Goal: Find specific page/section: Find specific page/section

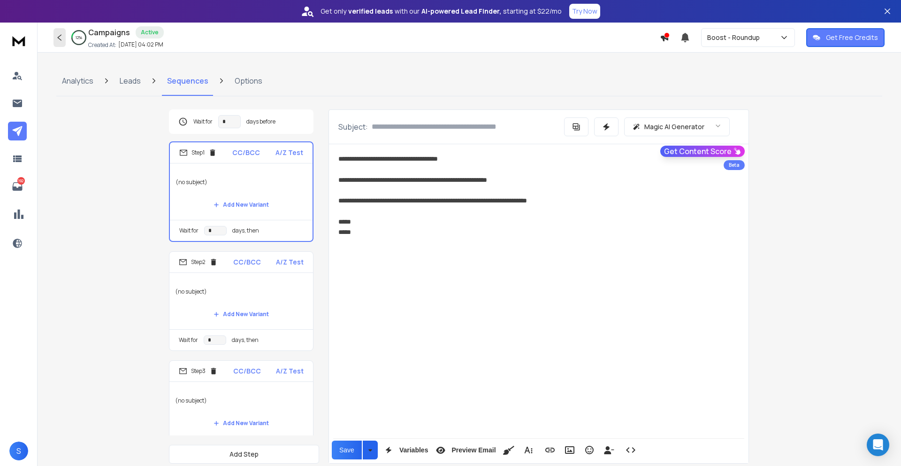
click at [64, 39] on button at bounding box center [60, 37] width 12 height 19
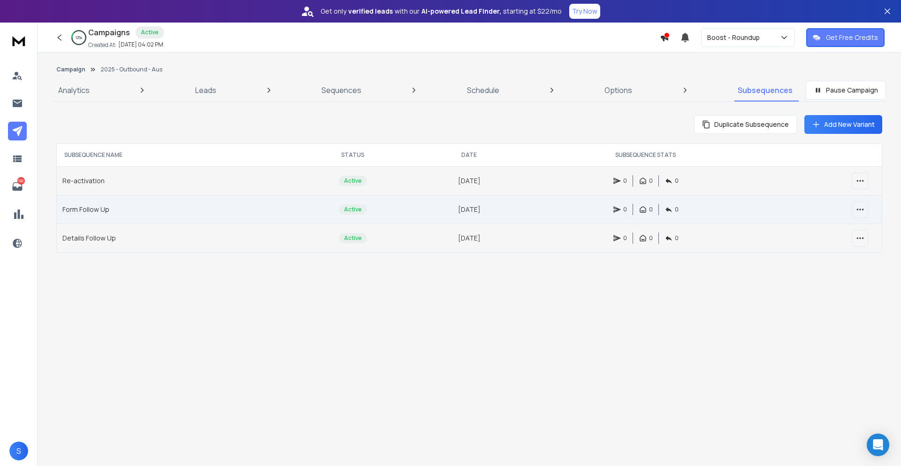
click at [113, 207] on td "Form Follow Up" at bounding box center [173, 209] width 233 height 29
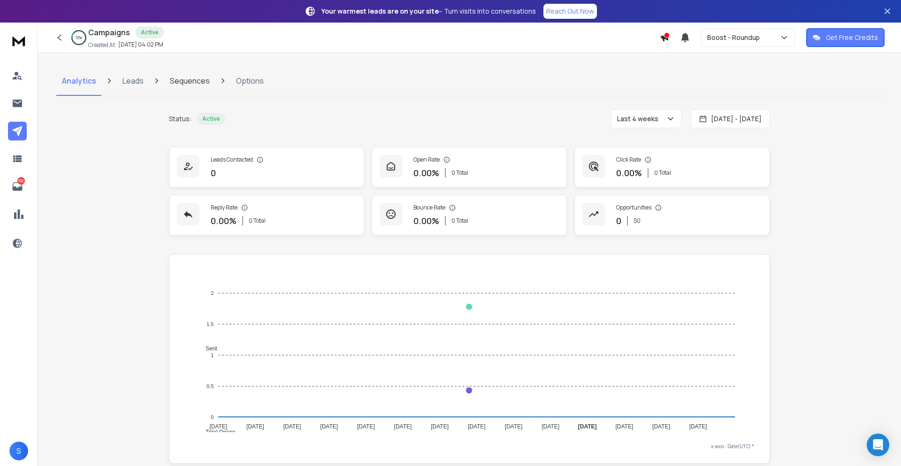
click at [181, 79] on p "Sequences" at bounding box center [190, 80] width 40 height 11
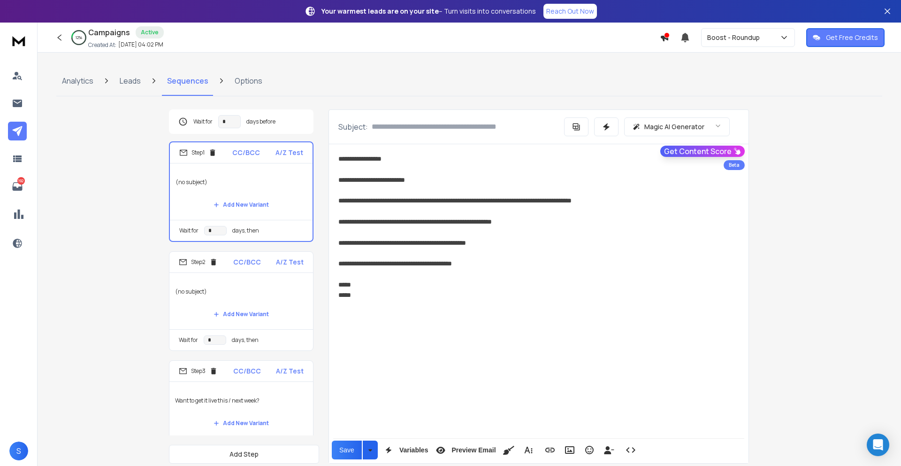
click at [244, 292] on p "(no subject)" at bounding box center [241, 291] width 132 height 26
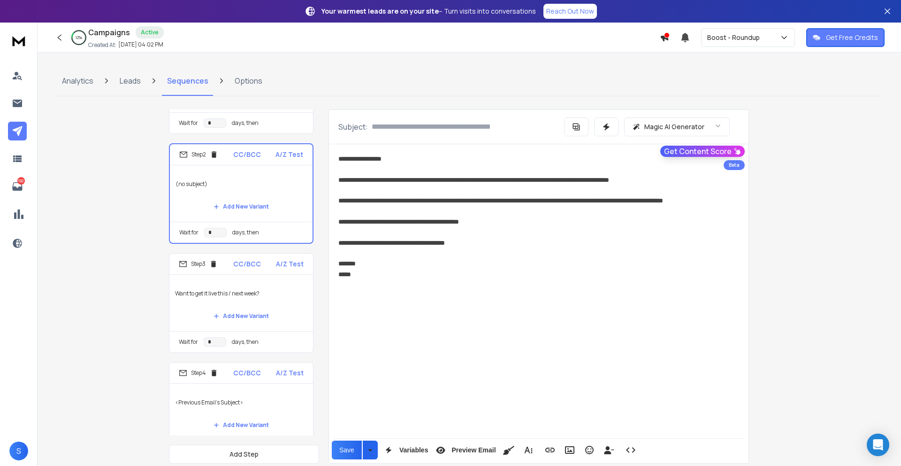
scroll to position [109, 0]
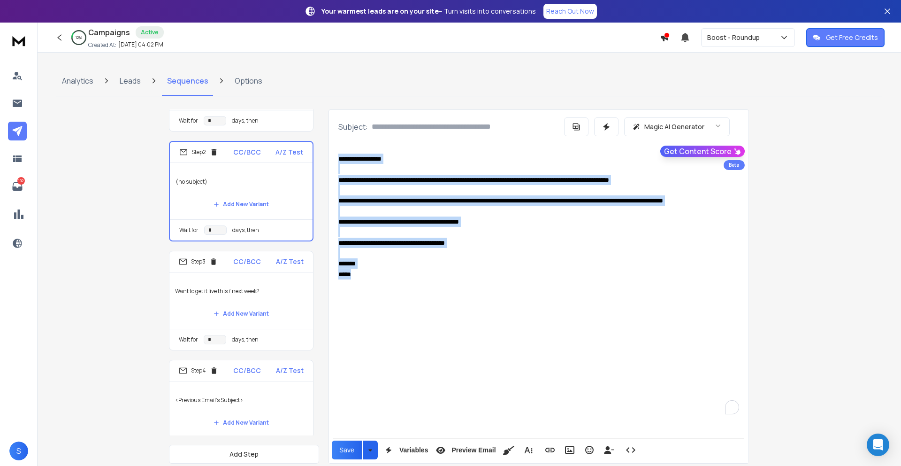
drag, startPoint x: 396, startPoint y: 277, endPoint x: 336, endPoint y: 160, distance: 131.7
click at [336, 160] on div "**********" at bounding box center [539, 283] width 420 height 279
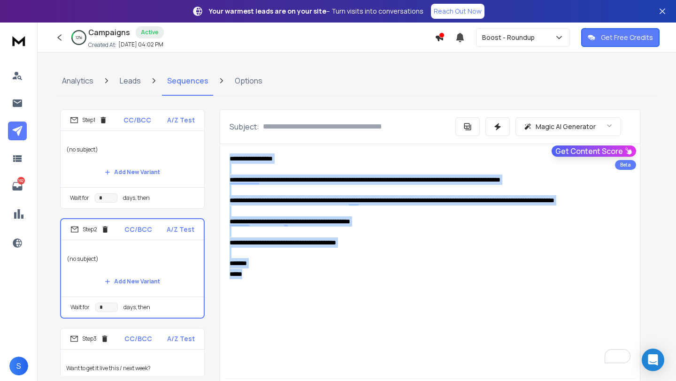
scroll to position [0, 0]
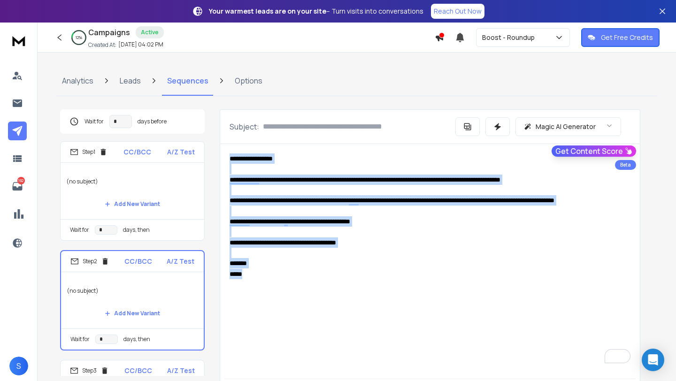
click at [121, 185] on p "(no subject)" at bounding box center [132, 182] width 132 height 26
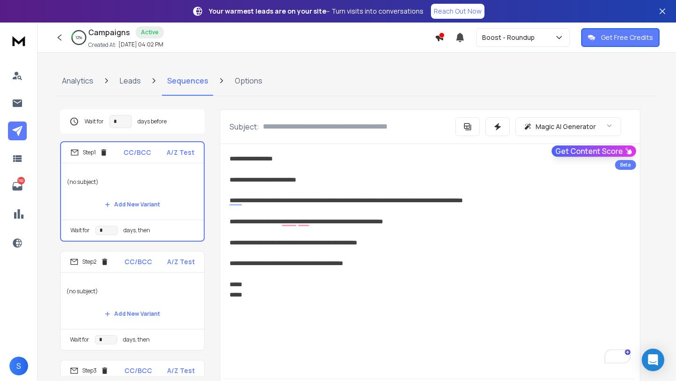
click at [140, 290] on p "(no subject)" at bounding box center [132, 291] width 132 height 26
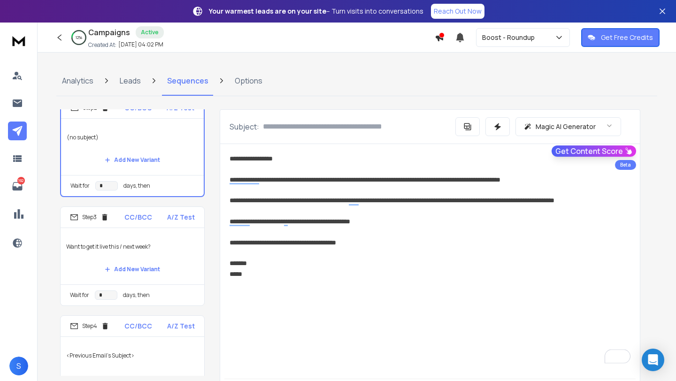
scroll to position [171, 0]
